Goal: Task Accomplishment & Management: Manage account settings

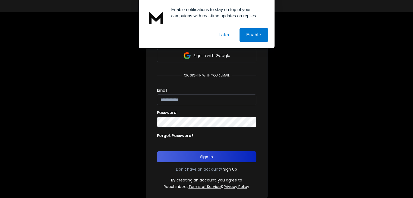
click at [182, 95] on input "email" at bounding box center [207, 100] width 100 height 11
click at [223, 36] on button "Later" at bounding box center [224, 35] width 24 height 14
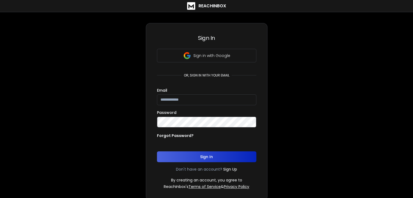
click at [204, 100] on input "email" at bounding box center [207, 100] width 100 height 11
type input "**********"
click at [216, 153] on button "Sign In" at bounding box center [207, 157] width 100 height 11
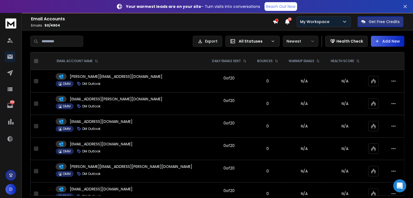
click at [329, 21] on p "My Workspace" at bounding box center [316, 21] width 32 height 5
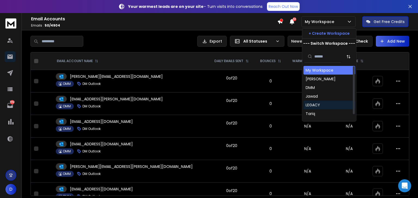
click at [319, 105] on div "LEGACY" at bounding box center [312, 104] width 14 height 5
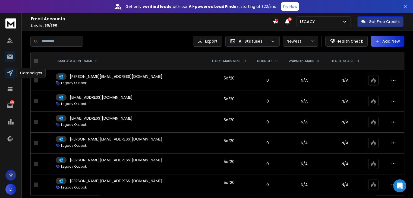
click at [12, 73] on icon at bounding box center [10, 73] width 7 height 7
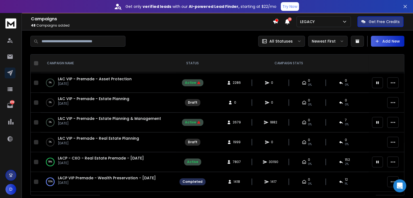
scroll to position [245, 0]
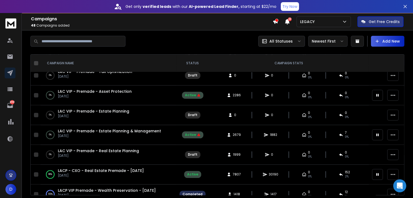
click at [128, 96] on p "4 days ago" at bounding box center [95, 96] width 74 height 4
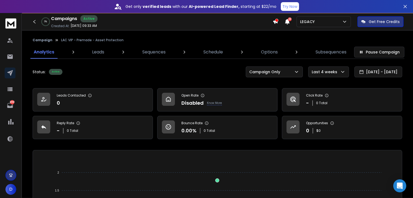
click at [300, 51] on div "Analytics Leads Sequences Schedule Options Subsequences" at bounding box center [190, 52] width 320 height 13
click at [276, 50] on p "Options" at bounding box center [269, 52] width 17 height 7
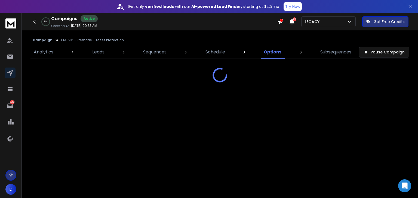
select select "**********"
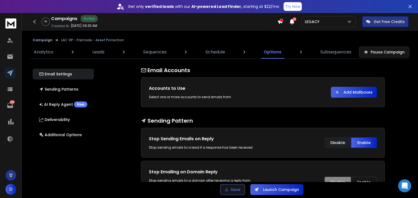
click at [345, 96] on button "Add Mailboxes" at bounding box center [354, 92] width 46 height 11
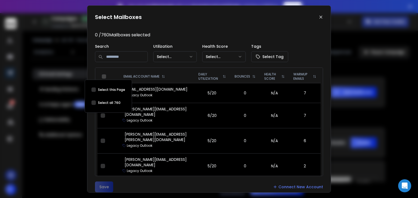
click at [94, 102] on button "Select this Page" at bounding box center [93, 103] width 4 height 4
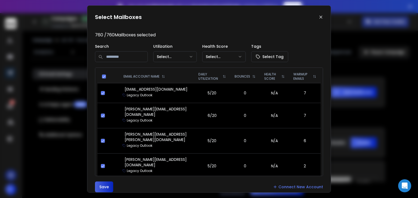
click at [106, 185] on button "Save" at bounding box center [104, 187] width 18 height 11
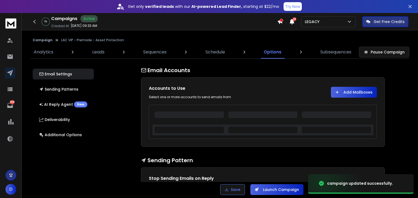
click at [239, 186] on button "Save" at bounding box center [232, 190] width 25 height 11
click at [35, 21] on icon at bounding box center [34, 21] width 5 height 5
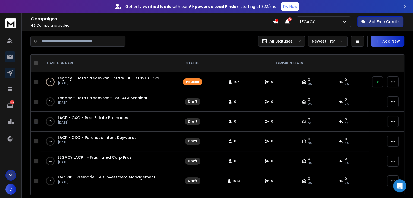
click at [14, 55] on link at bounding box center [10, 56] width 11 height 11
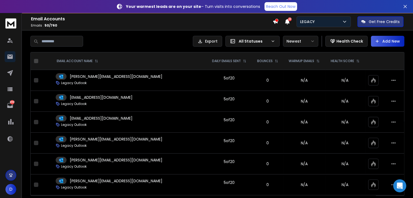
click at [316, 19] on p "LEGACY" at bounding box center [308, 21] width 17 height 5
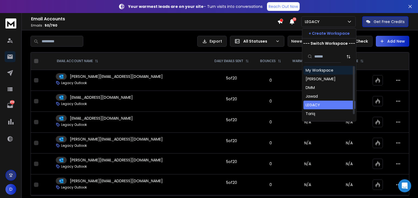
click at [319, 73] on div "My Workspace" at bounding box center [329, 70] width 52 height 9
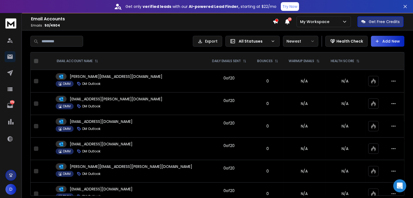
click at [243, 40] on p "All Statuses" at bounding box center [254, 41] width 30 height 5
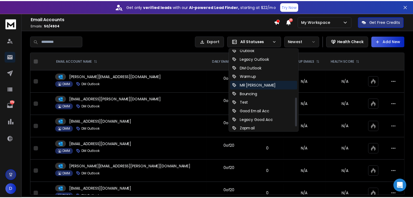
scroll to position [82, 0]
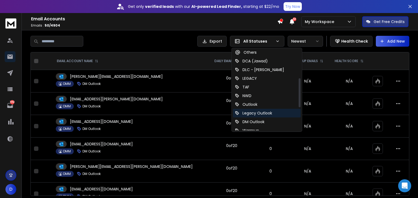
click at [274, 112] on div "Legacy Outlook" at bounding box center [266, 113] width 68 height 9
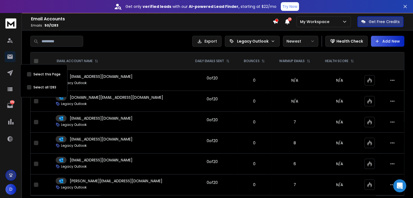
click at [35, 60] on button "Select this Page" at bounding box center [36, 61] width 4 height 4
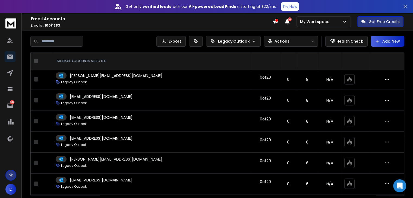
scroll to position [1176, 0]
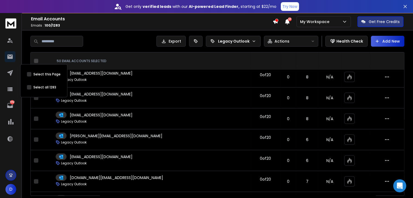
click at [35, 62] on button "Select this Page" at bounding box center [36, 61] width 4 height 4
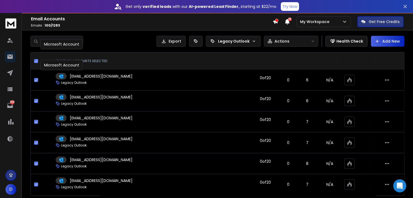
scroll to position [1975, 0]
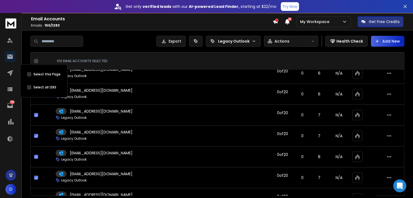
click at [38, 59] on div at bounding box center [43, 61] width 18 height 4
click at [36, 61] on button "Select this Page" at bounding box center [36, 61] width 4 height 4
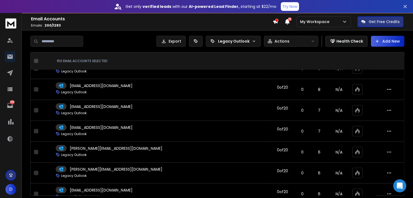
scroll to position [3291, 0]
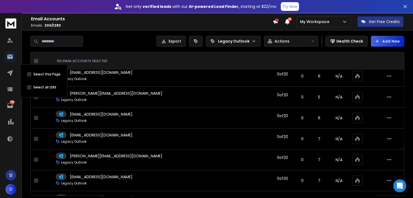
click at [36, 60] on button "Select this Page" at bounding box center [36, 61] width 4 height 4
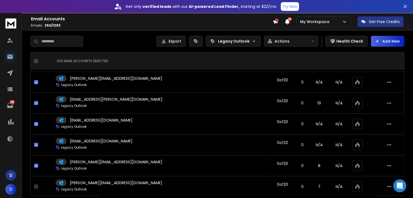
scroll to position [4117, 0]
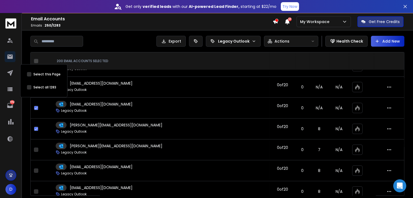
click at [37, 60] on button "Select this Page" at bounding box center [36, 61] width 4 height 4
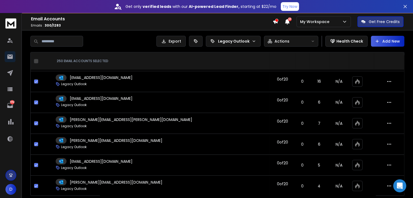
scroll to position [5243, 0]
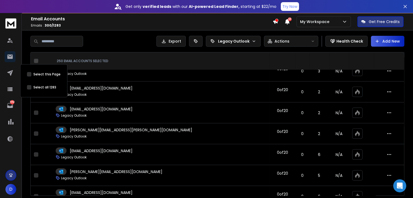
click at [36, 62] on button "Select this Page" at bounding box center [36, 61] width 4 height 4
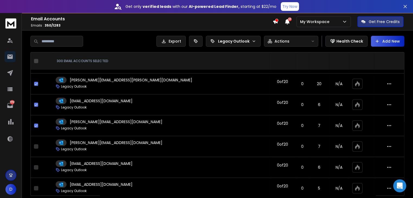
scroll to position [6232, 0]
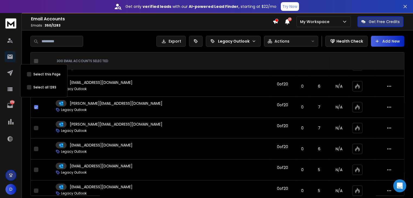
click at [35, 62] on button "Select this Page" at bounding box center [36, 61] width 4 height 4
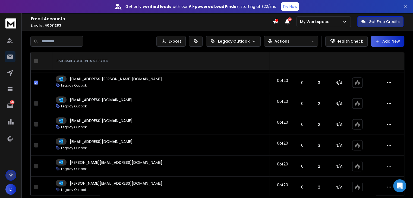
scroll to position [7466, 0]
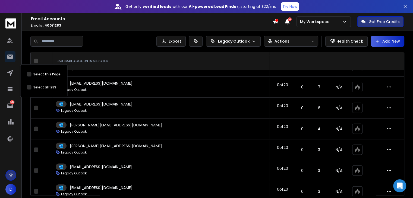
drag, startPoint x: 36, startPoint y: 61, endPoint x: 46, endPoint y: 72, distance: 15.4
click at [36, 61] on button "Select this Page" at bounding box center [36, 61] width 4 height 4
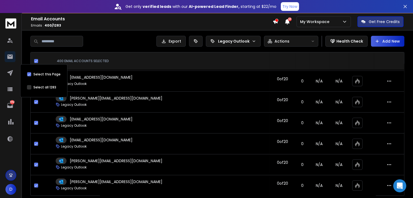
scroll to position [8238, 0]
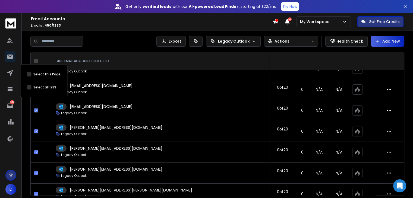
click at [36, 61] on button "Select this Page" at bounding box center [36, 61] width 4 height 4
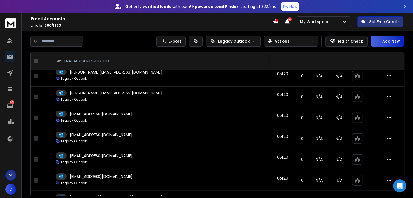
scroll to position [9554, 0]
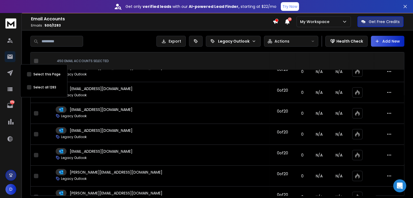
drag, startPoint x: 36, startPoint y: 62, endPoint x: 70, endPoint y: 85, distance: 41.9
click at [36, 61] on button "Select this Page" at bounding box center [36, 61] width 4 height 4
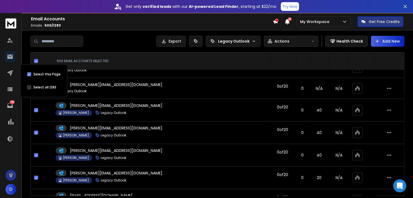
scroll to position [10016, 0]
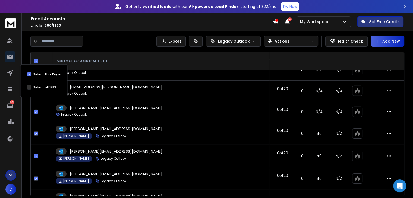
click at [125, 38] on div at bounding box center [91, 41] width 123 height 11
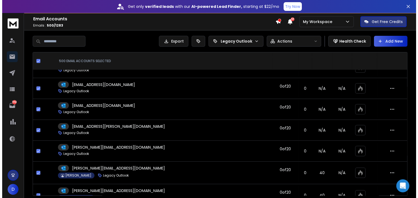
scroll to position [9989, 0]
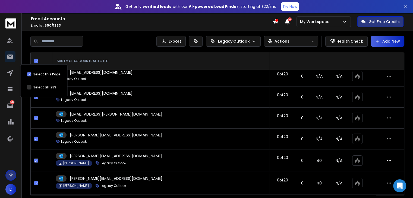
click at [29, 88] on button "Select this Page" at bounding box center [29, 87] width 4 height 4
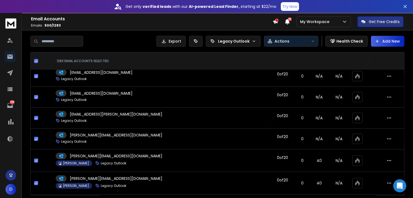
click at [285, 39] on p "Actions" at bounding box center [282, 41] width 15 height 5
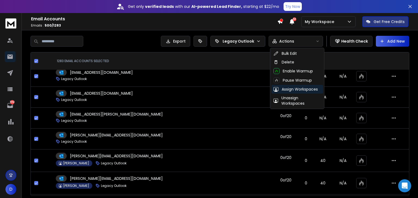
click at [307, 89] on div "Assign Workspaces" at bounding box center [295, 89] width 44 height 5
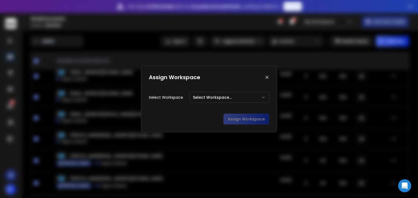
click at [238, 94] on button "Select Workspace..." at bounding box center [229, 97] width 80 height 11
click at [246, 122] on button "Assign Workspace" at bounding box center [246, 119] width 46 height 11
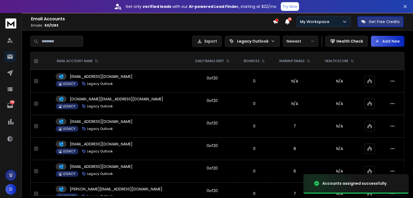
click at [322, 21] on p "My Workspace" at bounding box center [316, 21] width 32 height 5
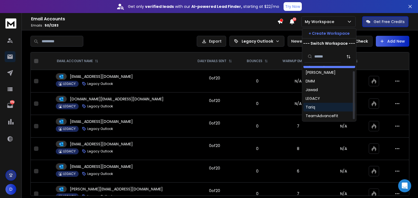
scroll to position [0, 0]
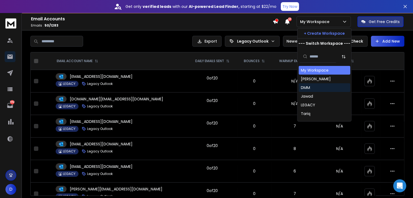
click at [176, 18] on h1 "Email Accounts" at bounding box center [152, 19] width 242 height 7
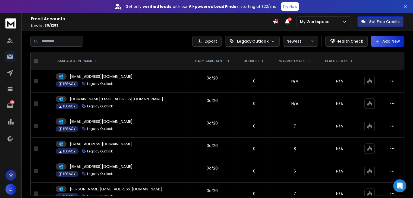
click at [253, 41] on p "Legacy Outlook" at bounding box center [253, 41] width 32 height 5
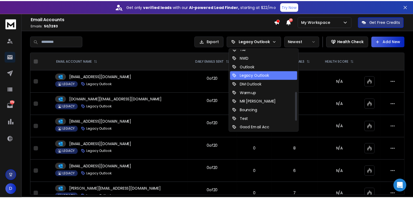
scroll to position [136, 0]
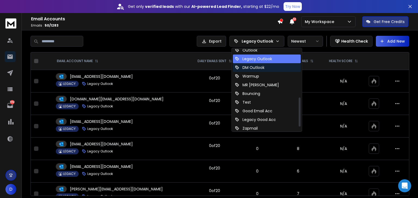
click at [264, 69] on div "DM Outlook" at bounding box center [266, 67] width 68 height 9
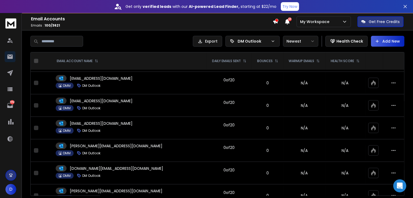
scroll to position [1224, 0]
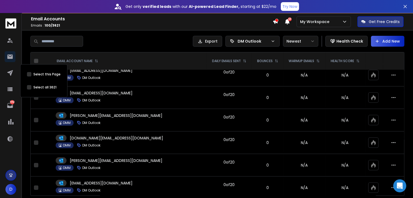
click at [28, 85] on div "Select all 3621" at bounding box center [44, 87] width 34 height 11
click at [29, 85] on button "Select this Page" at bounding box center [29, 87] width 4 height 4
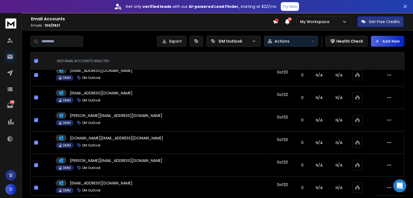
click at [277, 41] on p "Actions" at bounding box center [282, 41] width 15 height 5
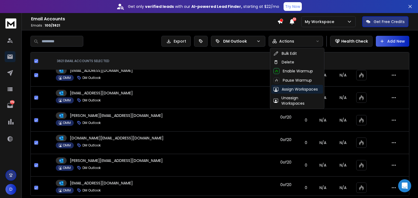
click at [293, 89] on div "Assign Workspaces" at bounding box center [295, 89] width 44 height 5
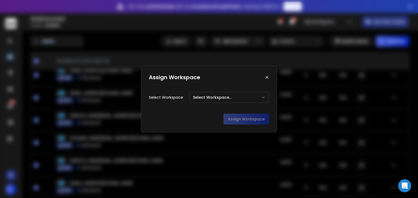
click at [219, 93] on button "Select Workspace..." at bounding box center [229, 97] width 80 height 11
click at [237, 118] on button "Assign Workspace" at bounding box center [246, 119] width 46 height 11
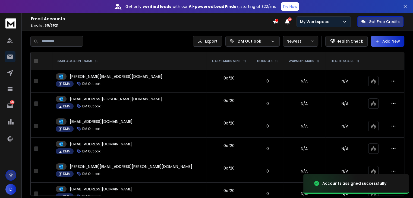
click at [331, 27] on button "My Workspace" at bounding box center [324, 21] width 54 height 11
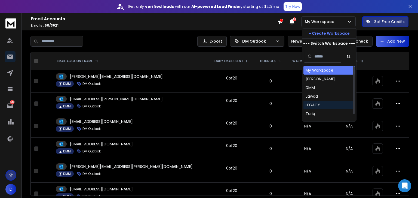
click at [323, 105] on div "LEGACY" at bounding box center [329, 105] width 52 height 9
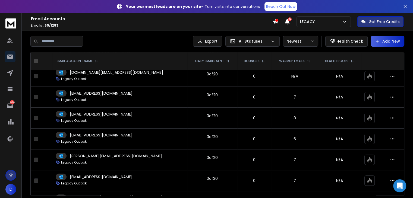
scroll to position [27, 0]
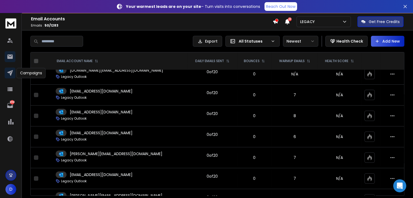
click at [11, 72] on icon at bounding box center [10, 73] width 6 height 6
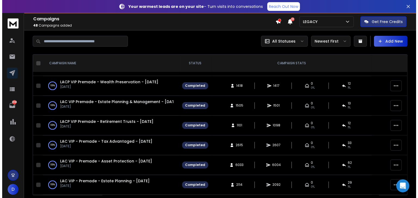
scroll to position [245, 0]
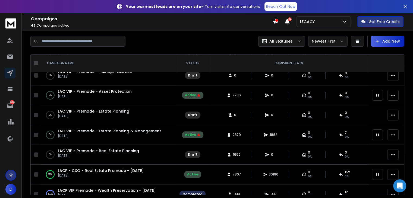
click at [112, 89] on span "LAC VIP - Premade - Asset Protection" at bounding box center [95, 91] width 74 height 5
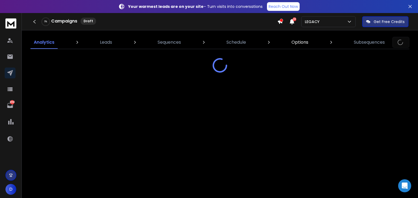
click at [301, 47] on link "Options" at bounding box center [299, 42] width 23 height 13
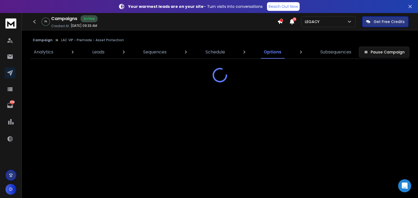
select select "**********"
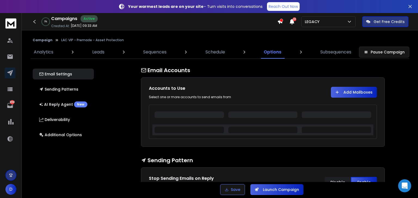
click at [346, 96] on button "Add Mailboxes" at bounding box center [354, 92] width 46 height 11
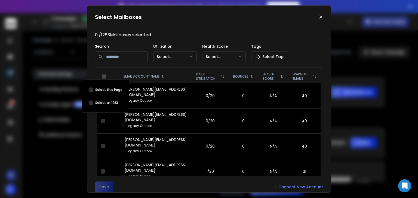
click at [92, 103] on button "Select this Page" at bounding box center [91, 103] width 4 height 4
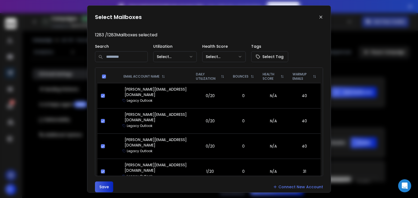
click at [99, 188] on button "Save" at bounding box center [104, 187] width 18 height 11
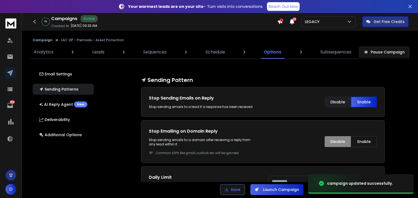
scroll to position [136, 0]
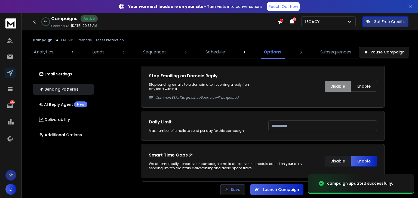
click at [242, 188] on button "Save" at bounding box center [232, 190] width 25 height 11
click at [256, 188] on button "Launch Campaign" at bounding box center [276, 190] width 53 height 11
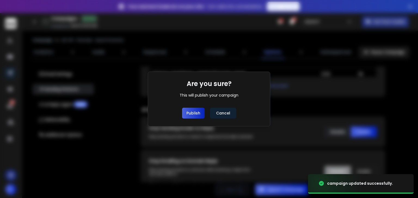
scroll to position [221, 0]
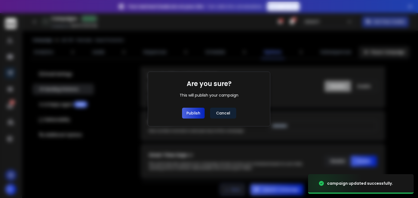
click at [196, 118] on button "Publish" at bounding box center [193, 113] width 23 height 11
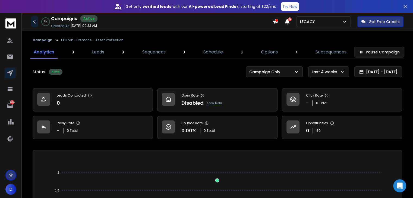
click at [36, 22] on icon at bounding box center [34, 21] width 5 height 5
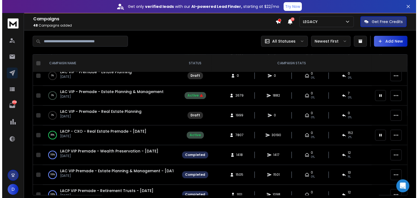
scroll to position [272, 0]
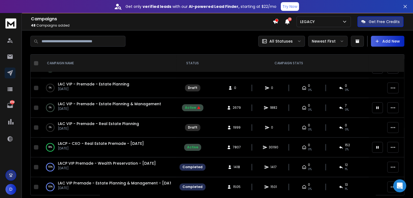
click at [145, 107] on p "[DATE]" at bounding box center [109, 109] width 103 height 4
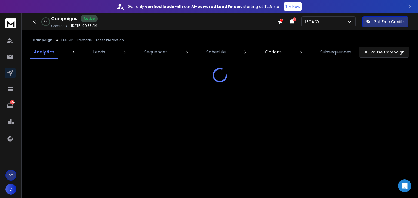
click at [272, 53] on p "Options" at bounding box center [273, 52] width 17 height 7
select select "**********"
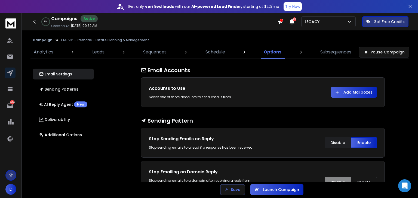
click at [337, 92] on icon "button" at bounding box center [337, 93] width 4 height 4
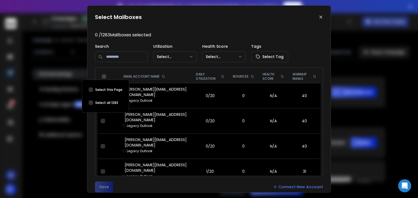
click at [91, 105] on button "Select this Page" at bounding box center [91, 103] width 4 height 4
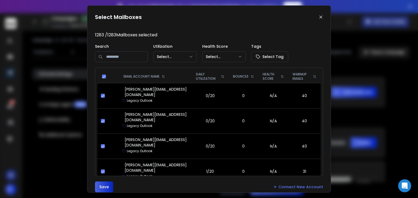
click at [100, 188] on button "Save" at bounding box center [104, 187] width 18 height 11
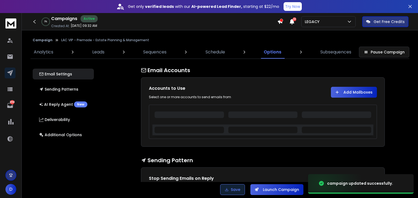
click at [229, 191] on button "Save" at bounding box center [232, 190] width 25 height 11
click at [280, 187] on button "Launch Campaign" at bounding box center [276, 190] width 53 height 11
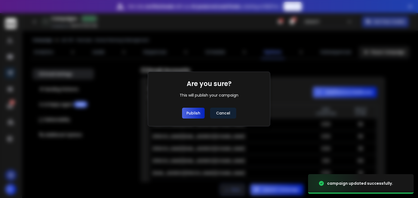
click at [202, 113] on button "Publish" at bounding box center [193, 113] width 23 height 11
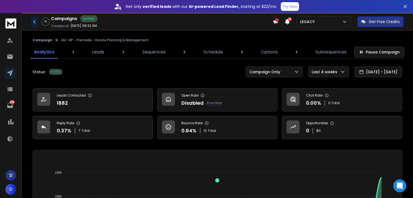
click at [32, 20] on icon at bounding box center [34, 21] width 5 height 5
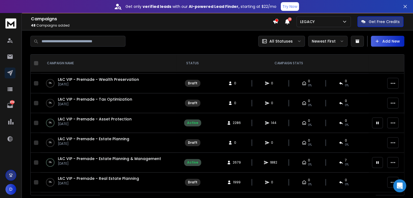
scroll to position [217, 0]
click at [121, 136] on span "LAC VIP - Premade - Estate Planning" at bounding box center [93, 138] width 71 height 5
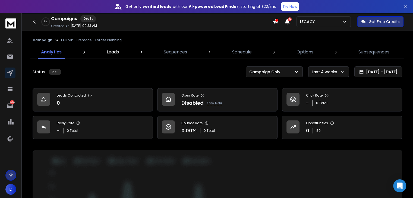
click at [116, 51] on p "Leads" at bounding box center [113, 52] width 12 height 7
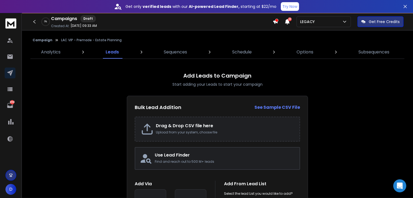
click at [200, 130] on p "Upload from your system, choose file" at bounding box center [225, 132] width 138 height 4
type input "**********"
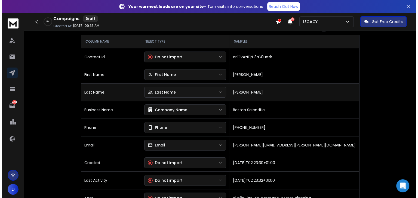
scroll to position [82, 0]
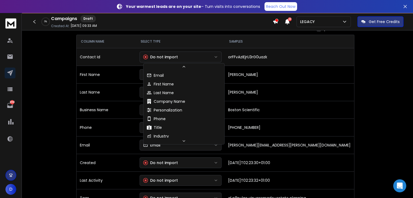
click at [195, 58] on button "Do not import" at bounding box center [181, 57] width 82 height 11
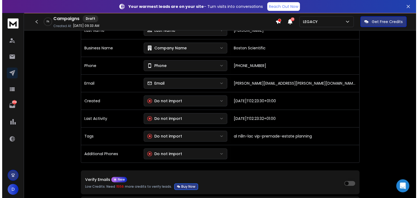
scroll to position [190, 0]
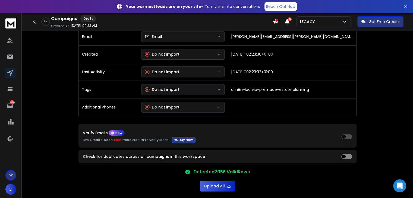
click at [347, 156] on button "Check for duplicates across all campaigns in this workspace" at bounding box center [347, 156] width 11 height 5
click at [214, 186] on button "Upload All" at bounding box center [217, 186] width 35 height 11
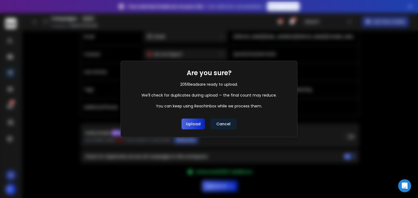
click at [197, 126] on button "Upload" at bounding box center [192, 124] width 23 height 11
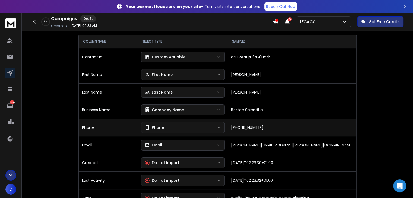
scroll to position [81, 0]
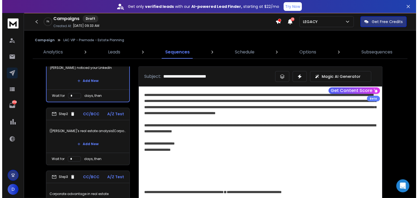
scroll to position [33, 0]
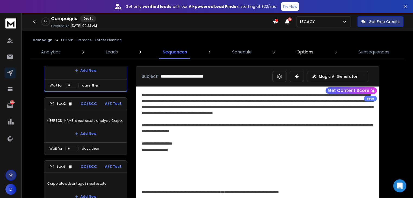
click at [305, 55] on link "Options" at bounding box center [305, 52] width 23 height 13
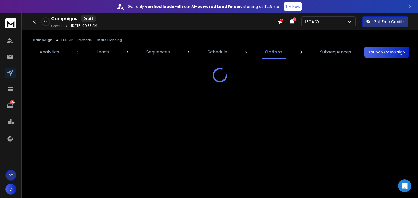
select select "**********"
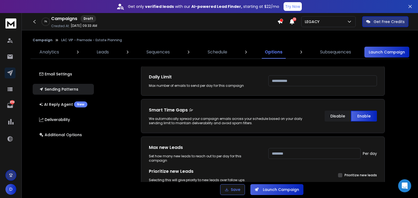
scroll to position [96, 0]
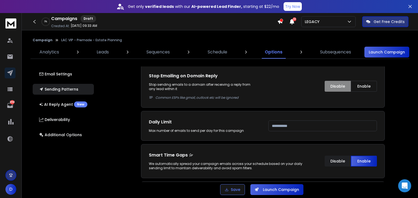
click at [288, 122] on input "***" at bounding box center [322, 126] width 108 height 11
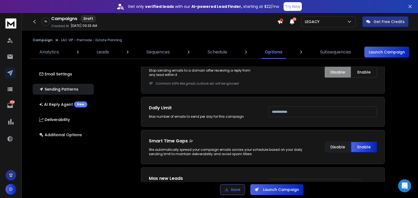
scroll to position [123, 0]
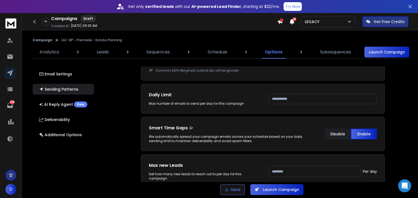
type input "****"
click at [286, 174] on input "***" at bounding box center [314, 171] width 92 height 11
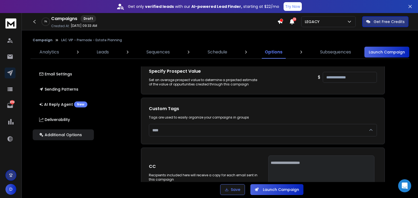
scroll to position [939, 0]
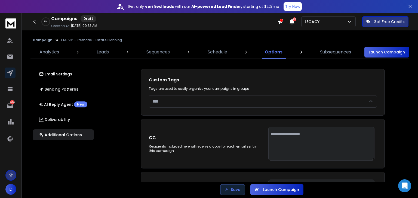
type input "****"
click at [231, 193] on button "Save" at bounding box center [232, 190] width 25 height 11
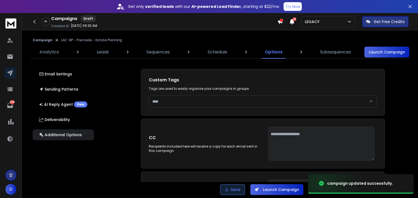
click at [231, 187] on button "Save" at bounding box center [232, 190] width 25 height 11
click at [261, 190] on icon at bounding box center [261, 190] width 4 height 4
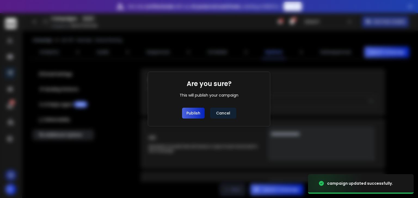
click at [200, 111] on button "Publish" at bounding box center [193, 113] width 23 height 11
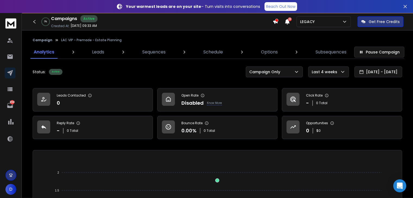
click at [200, 73] on div "Status: Active Pause Campaign Campaign Only Last 4 weeks [DATE] - [DATE]" at bounding box center [218, 72] width 370 height 11
